Goal: Task Accomplishment & Management: Complete application form

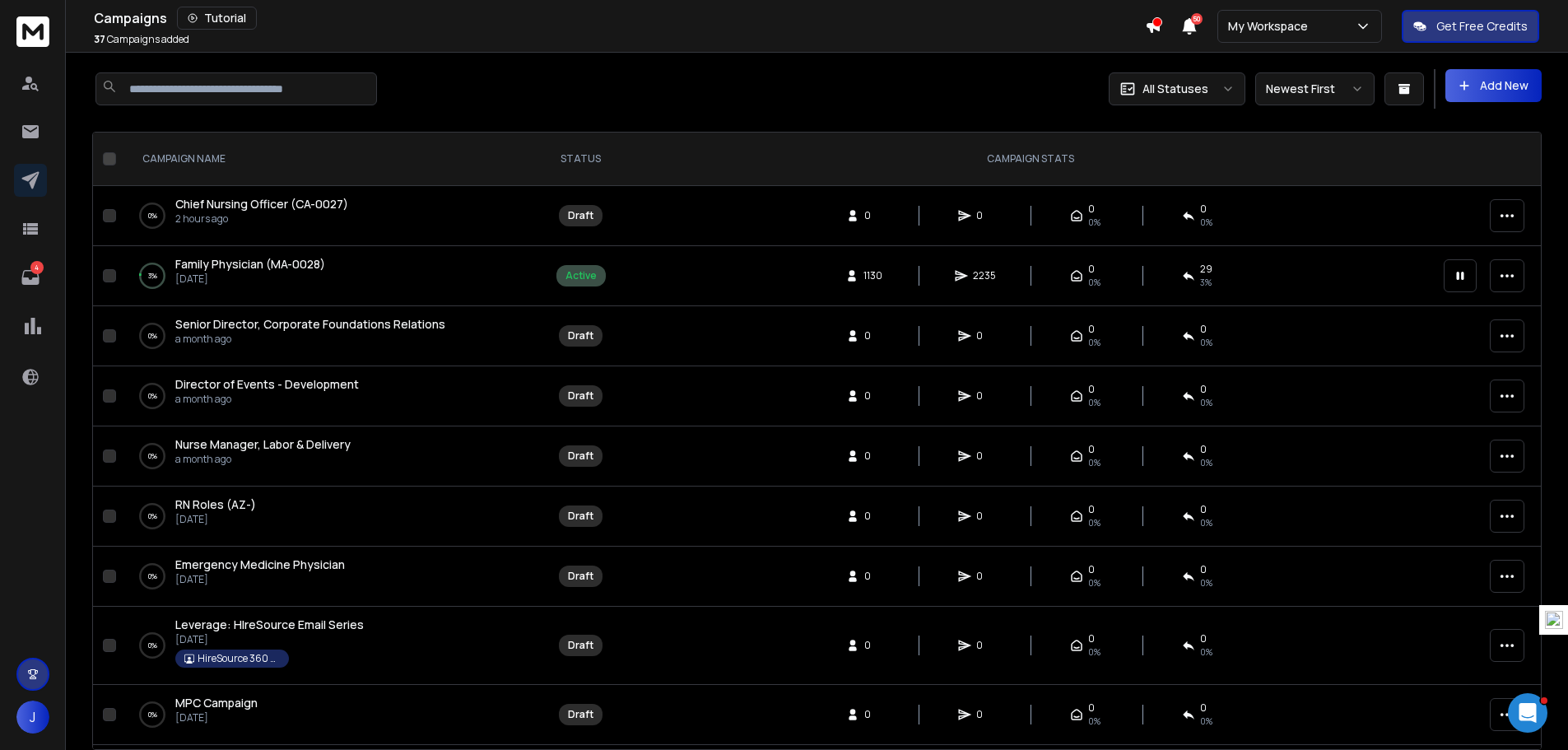
click at [231, 207] on span "Chief Nursing Officer (CA-0027)" at bounding box center [261, 203] width 173 height 15
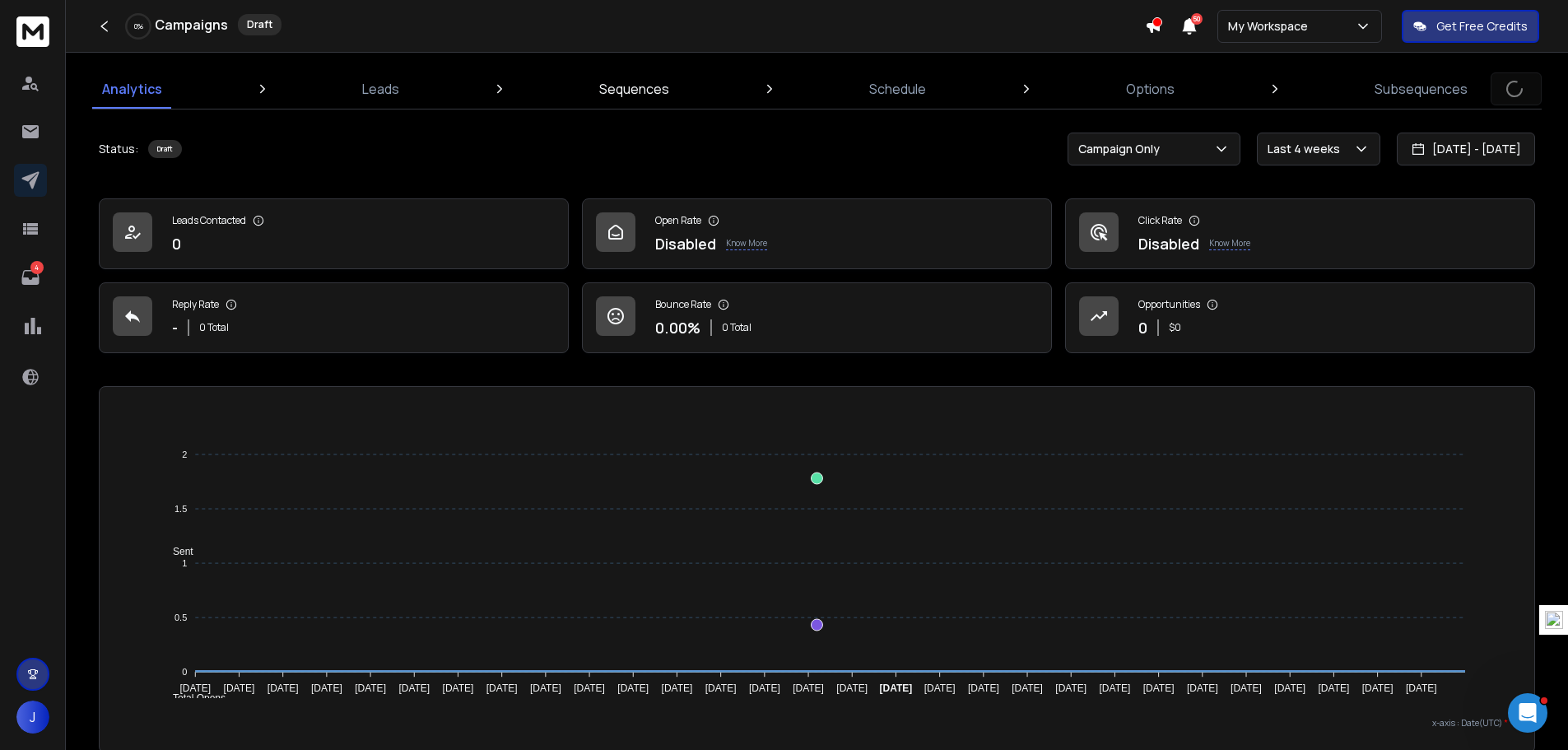
click at [625, 84] on p "Sequences" at bounding box center [634, 89] width 70 height 20
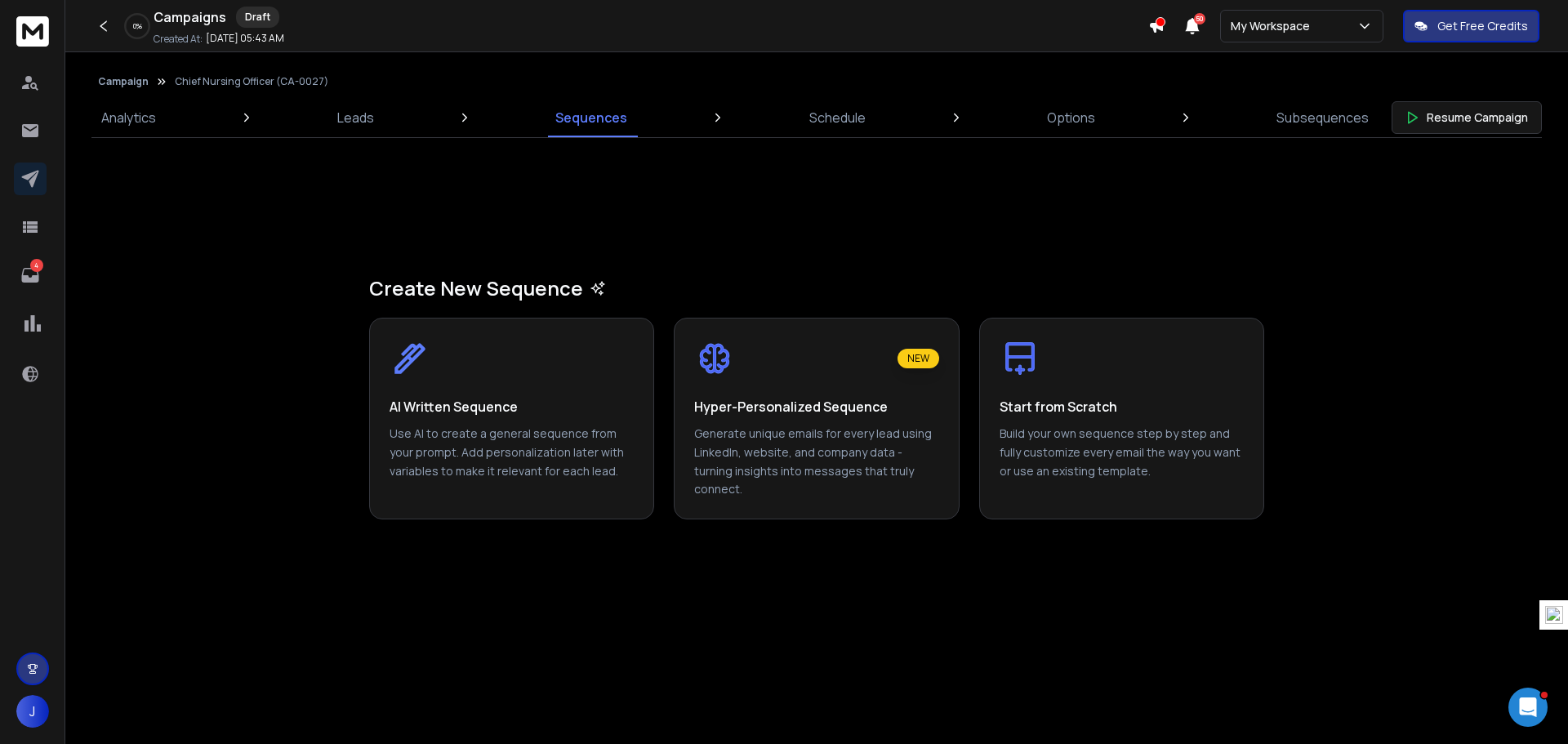
click at [115, 85] on button "Campaign" at bounding box center [123, 81] width 50 height 13
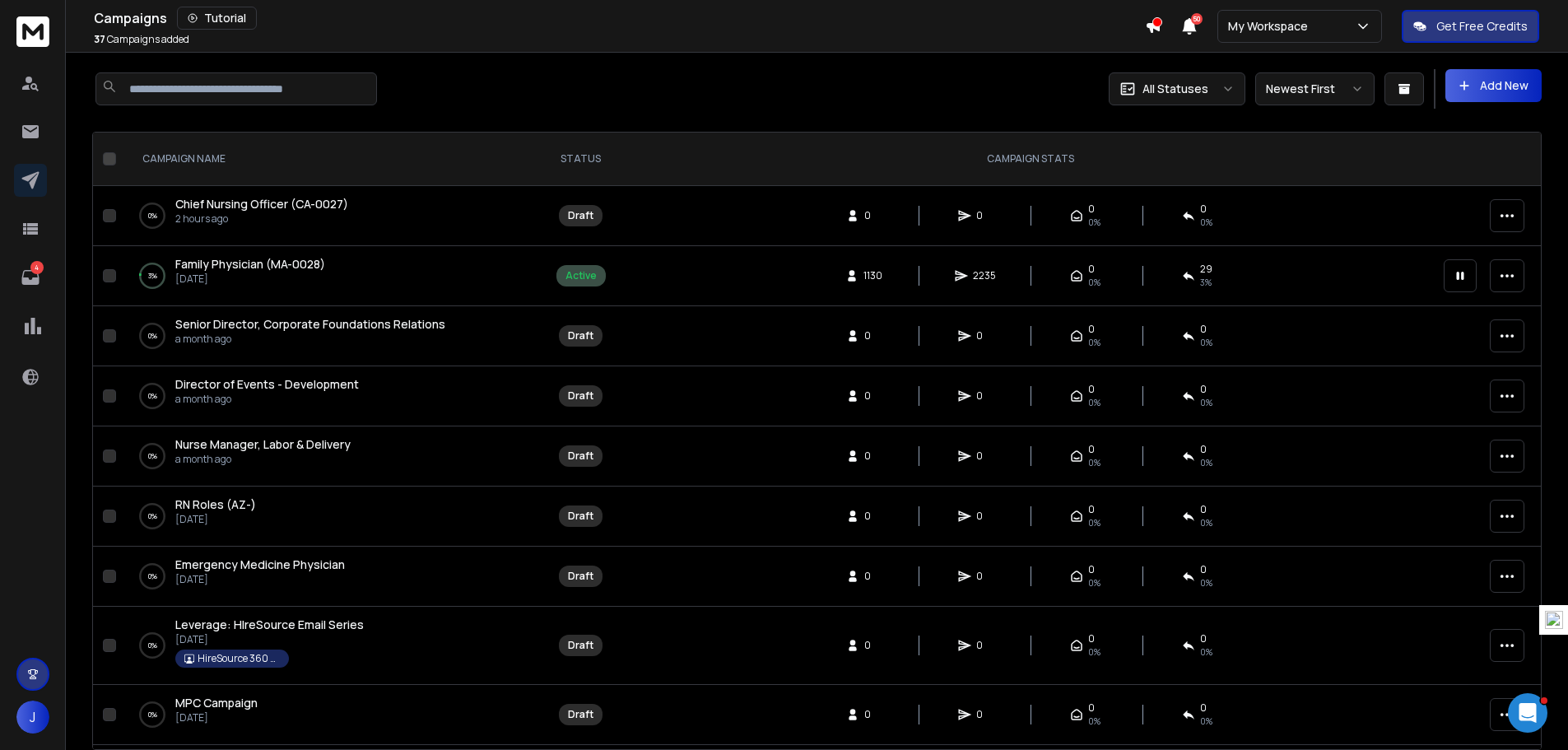
click at [1499, 88] on button "Add New" at bounding box center [1494, 85] width 96 height 33
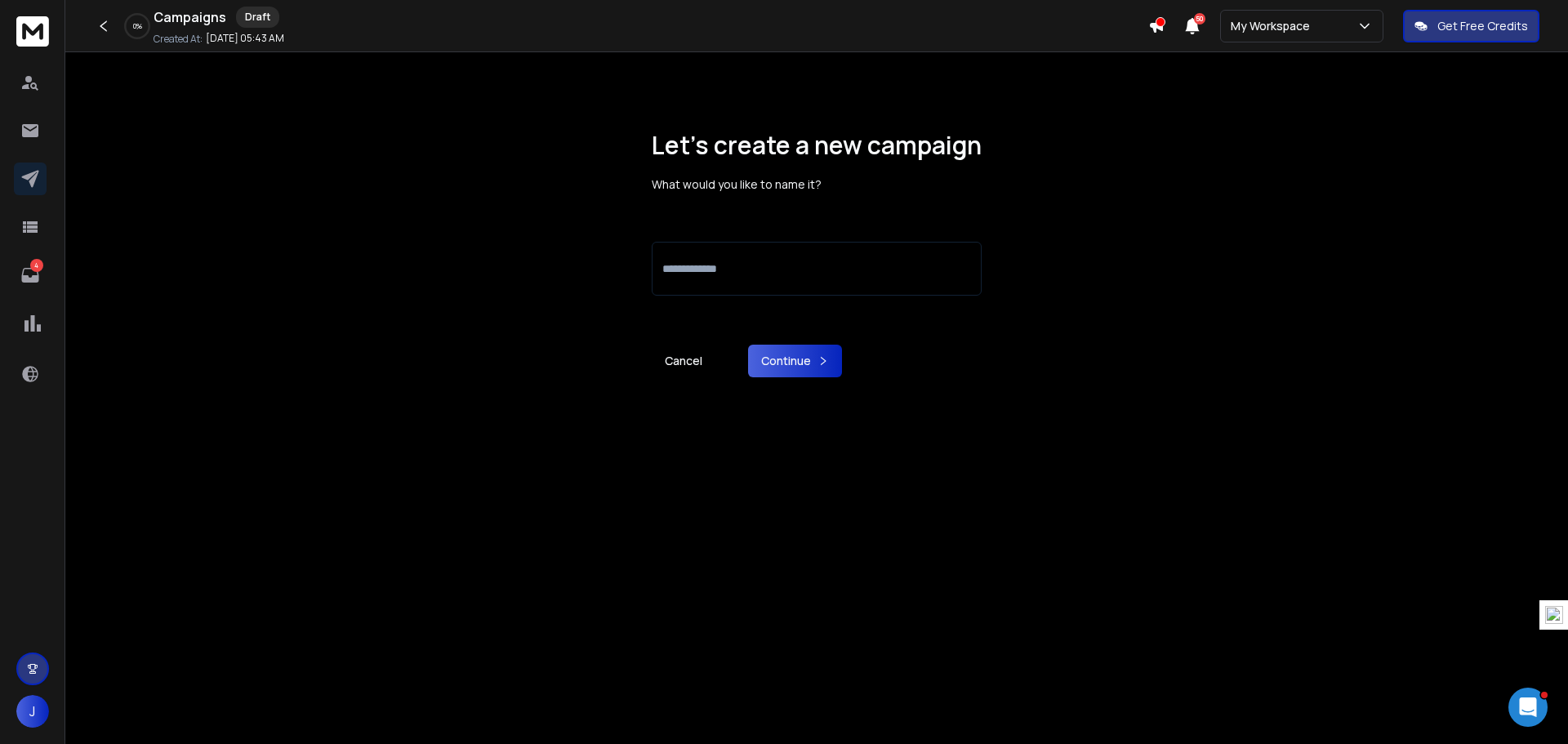
click at [733, 263] on input at bounding box center [816, 268] width 330 height 54
type input "**********"
